Goal: Check status

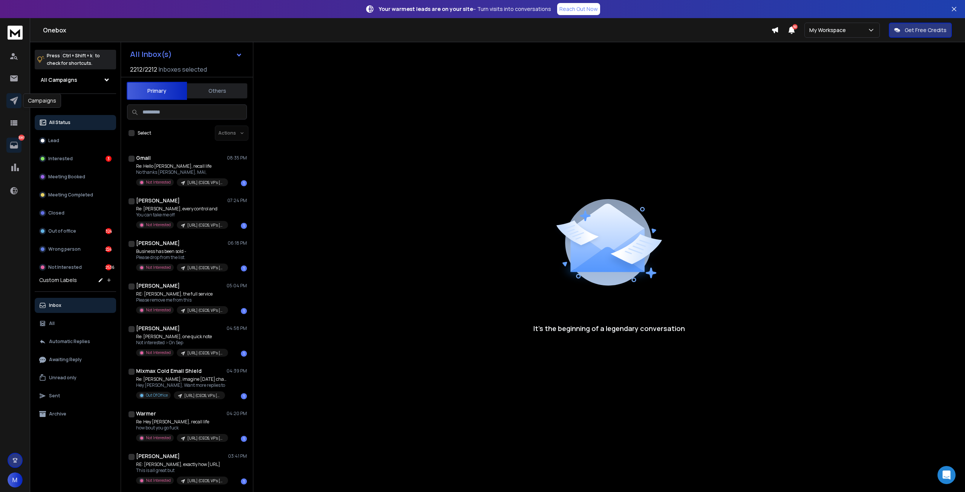
click at [14, 103] on icon at bounding box center [13, 100] width 9 height 9
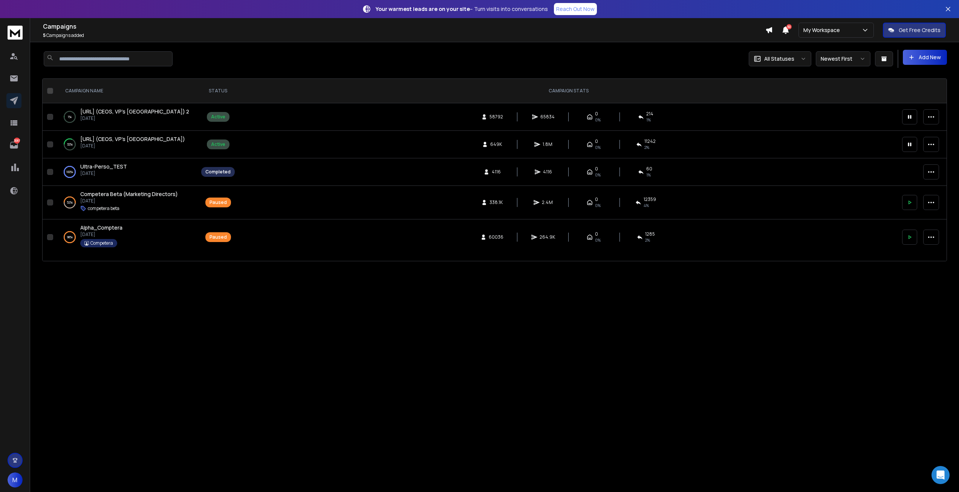
click at [110, 109] on span "[URL] (CEOS, VP's [GEOGRAPHIC_DATA]) 2" at bounding box center [134, 111] width 109 height 7
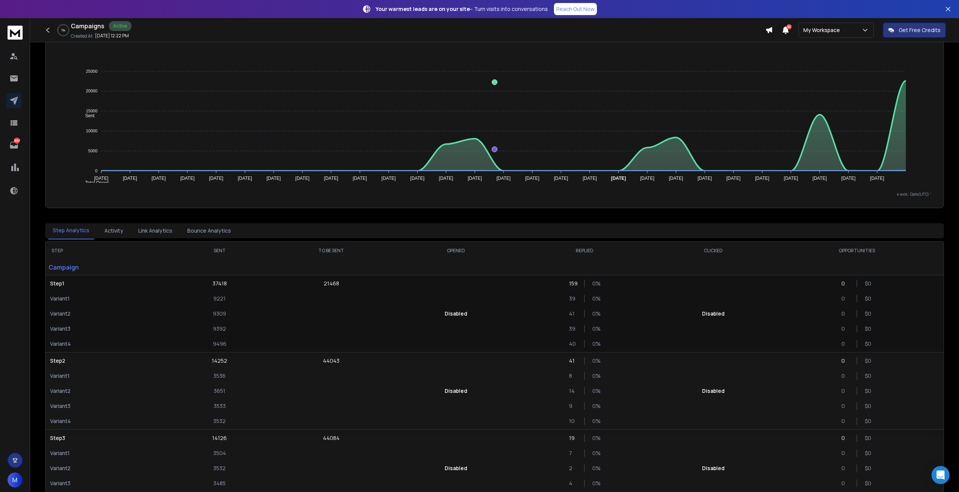
scroll to position [176, 0]
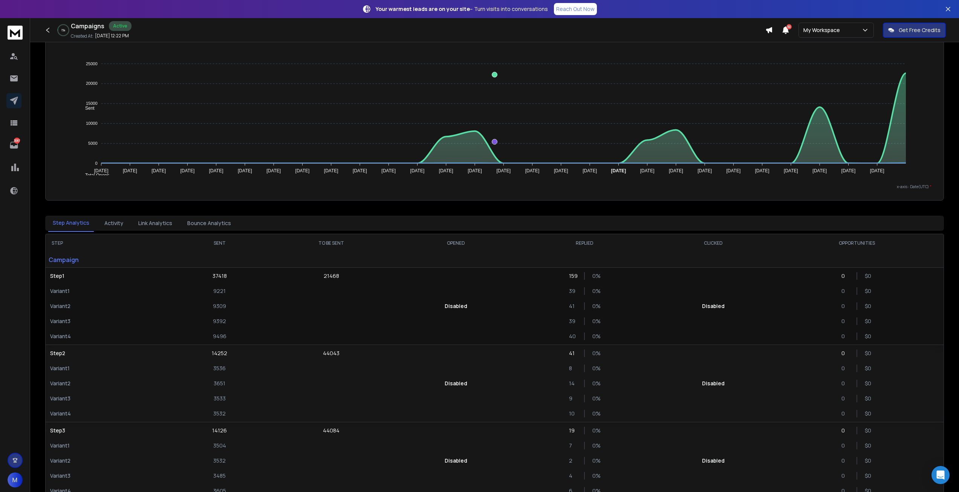
click at [324, 278] on p "21468" at bounding box center [331, 276] width 15 height 8
click at [354, 278] on div "21468" at bounding box center [331, 276] width 126 height 8
click at [332, 356] on p "44043" at bounding box center [331, 353] width 17 height 8
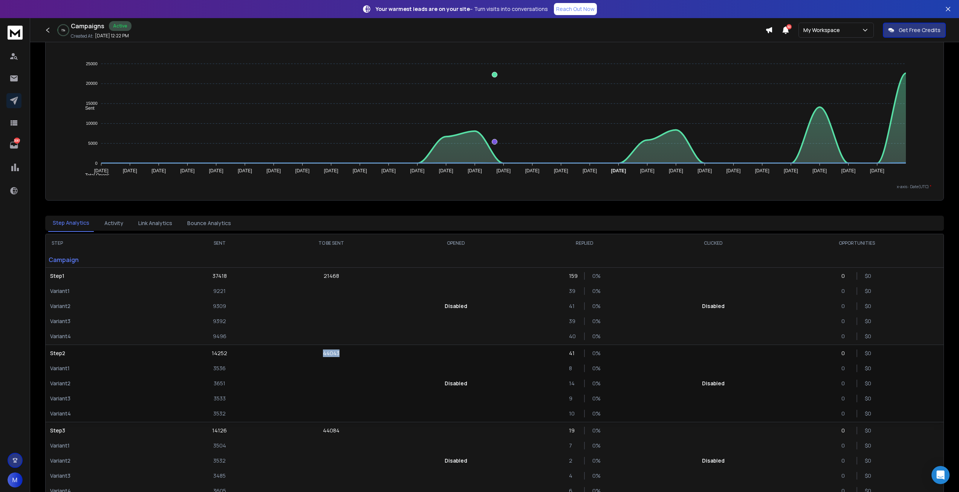
click at [363, 357] on td "44043" at bounding box center [331, 383] width 135 height 77
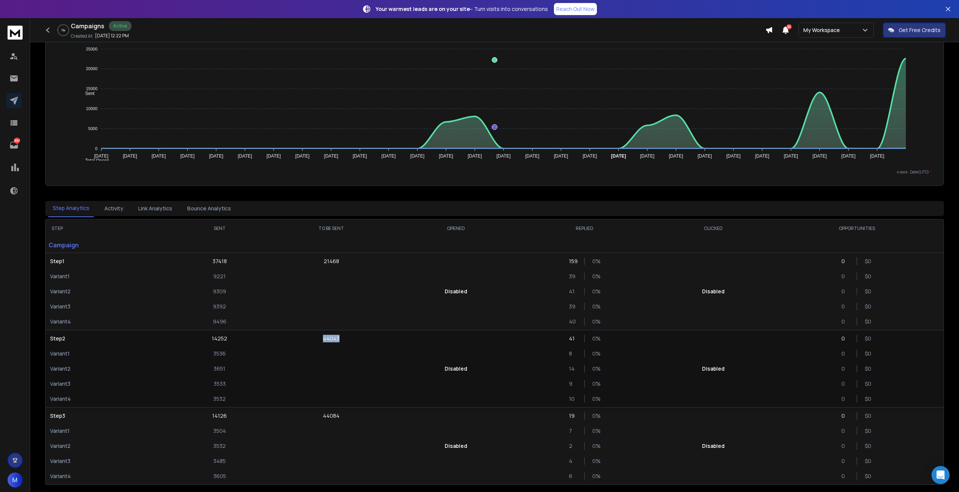
scroll to position [197, 0]
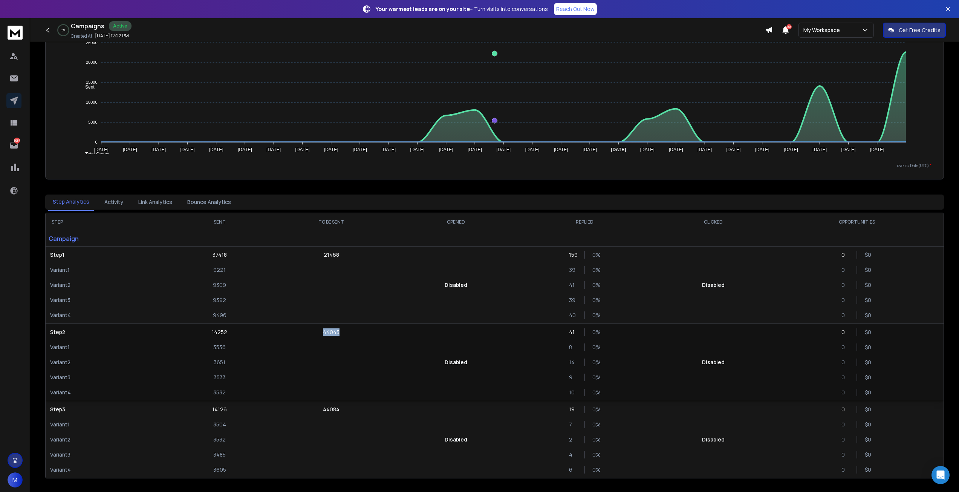
click at [383, 346] on td "44043" at bounding box center [331, 362] width 135 height 77
